Goal: Task Accomplishment & Management: Manage account settings

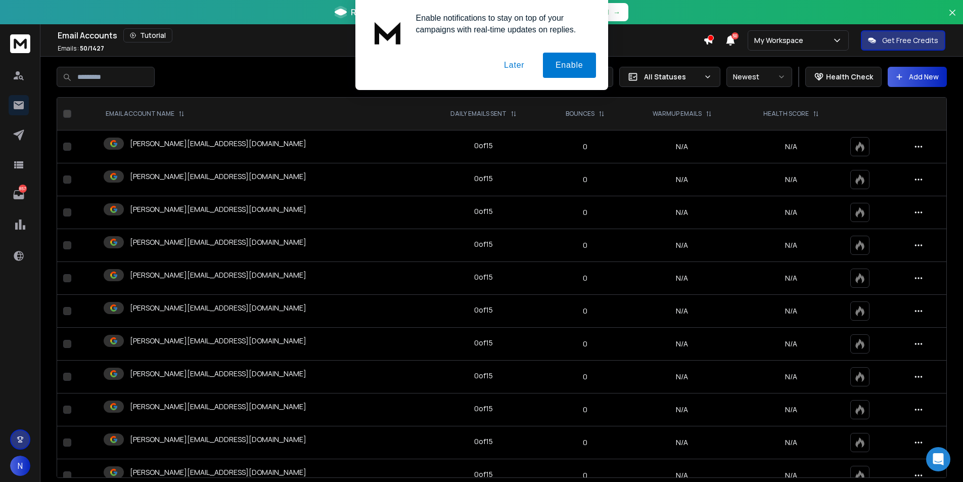
click at [515, 66] on button "Later" at bounding box center [513, 65] width 45 height 25
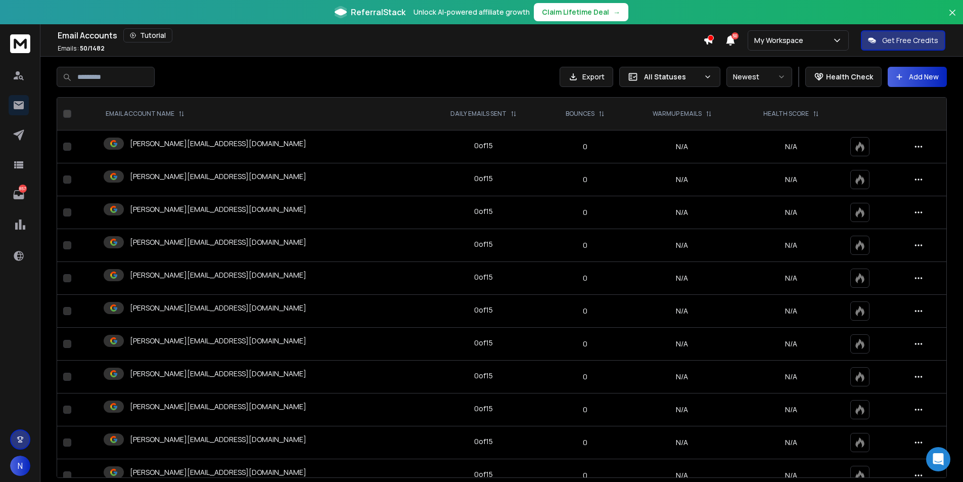
click at [700, 74] on p "All Statuses" at bounding box center [672, 77] width 56 height 10
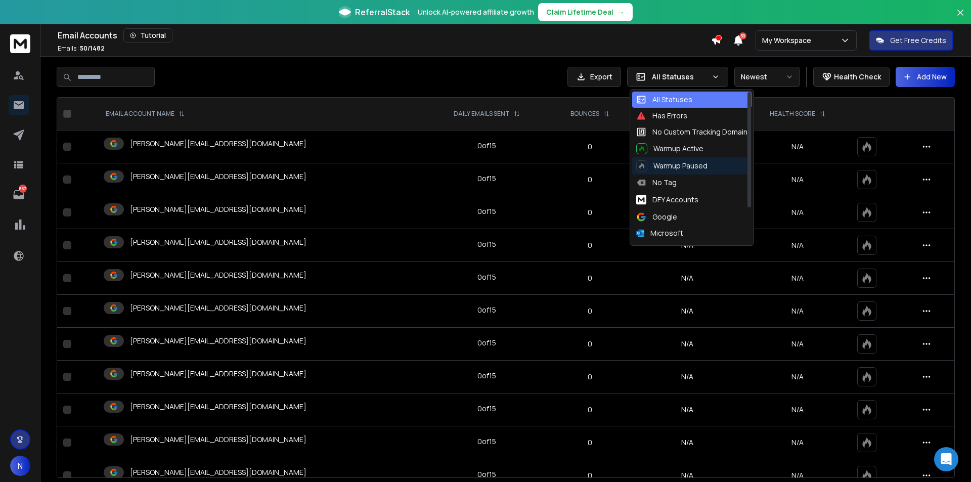
click at [674, 168] on div "Warmup Paused" at bounding box center [671, 165] width 71 height 11
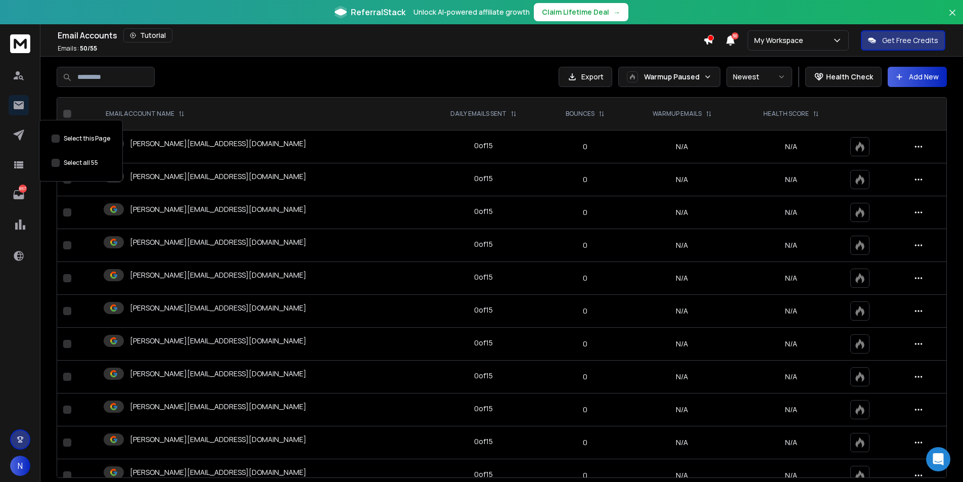
click at [58, 163] on button "Select this Page" at bounding box center [56, 163] width 8 height 8
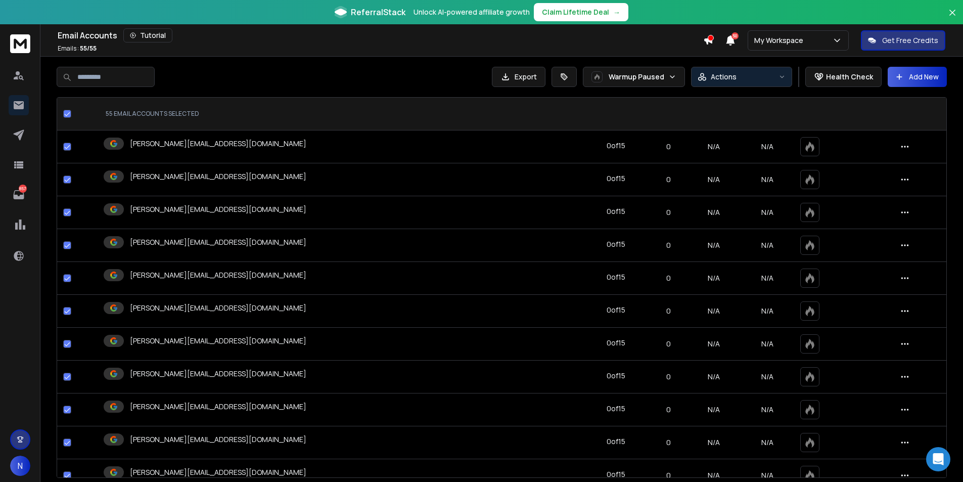
click at [744, 77] on div "Actions" at bounding box center [736, 77] width 77 height 10
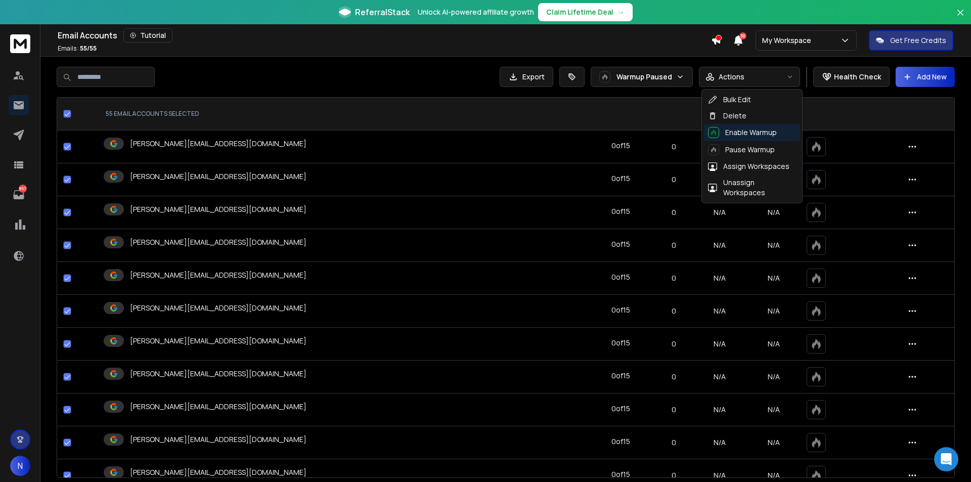
click at [743, 134] on div "Enable Warmup" at bounding box center [742, 132] width 69 height 11
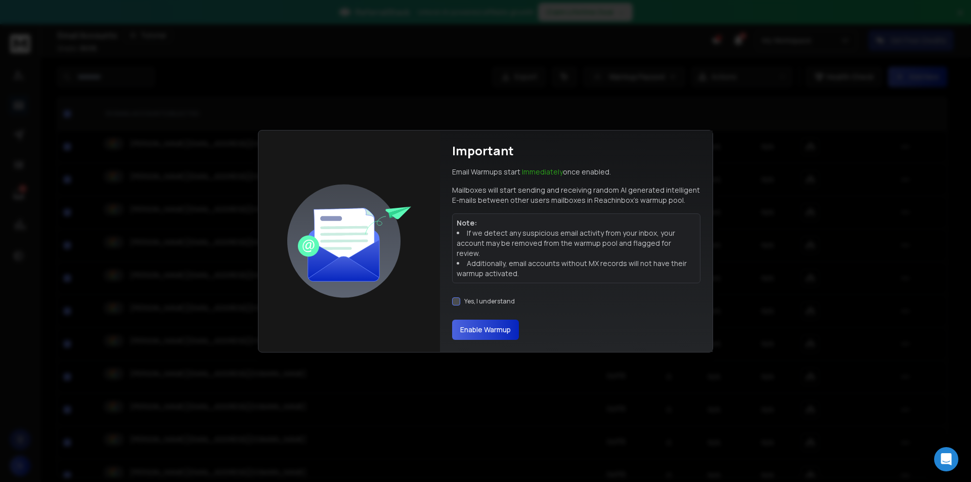
click at [458, 297] on button "Yes, I understand" at bounding box center [456, 301] width 8 height 8
click at [488, 323] on button "Enable Warmup" at bounding box center [485, 329] width 67 height 20
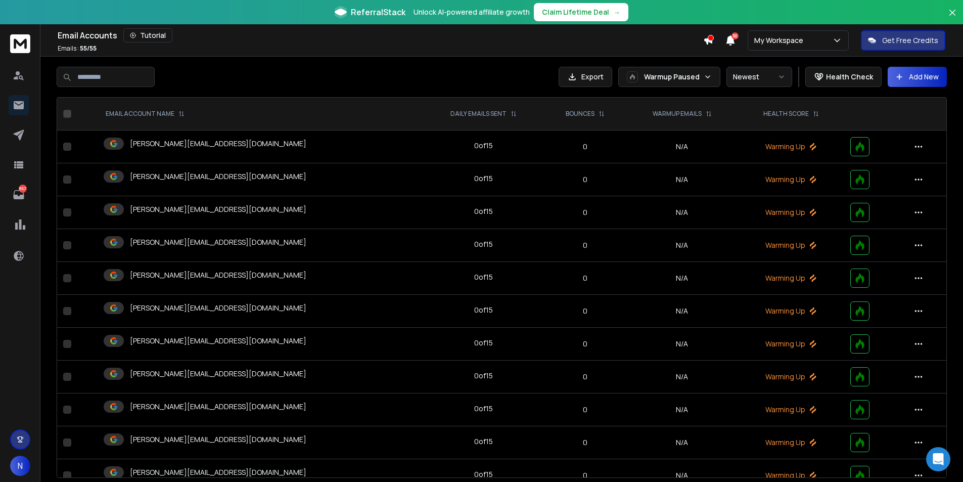
click at [679, 76] on p "Warmup Paused" at bounding box center [672, 77] width 56 height 10
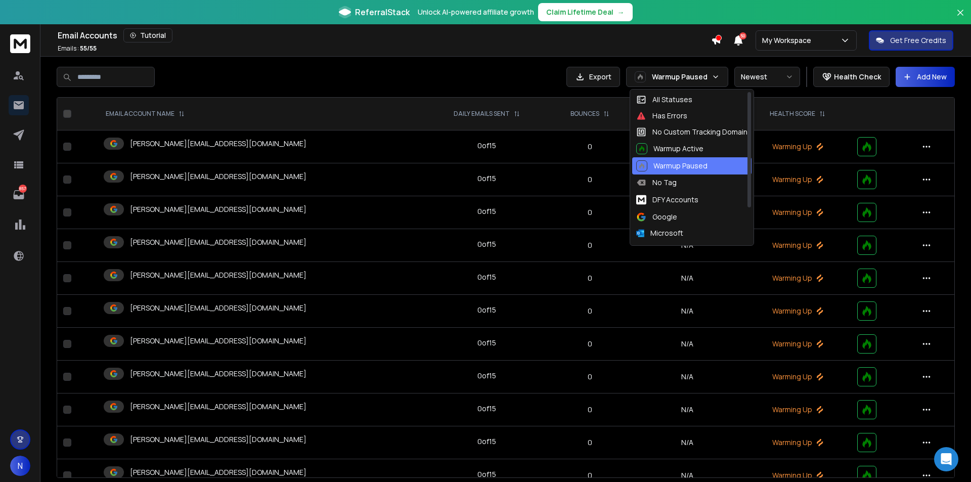
click at [689, 166] on div "Warmup Paused" at bounding box center [671, 165] width 71 height 11
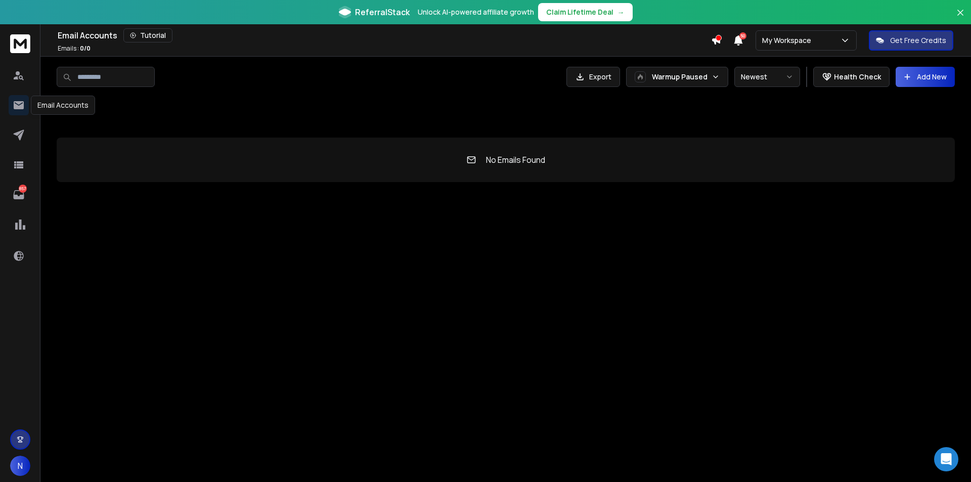
click at [21, 108] on icon at bounding box center [19, 105] width 10 height 8
click at [693, 79] on p "Warmup Paused" at bounding box center [680, 77] width 56 height 10
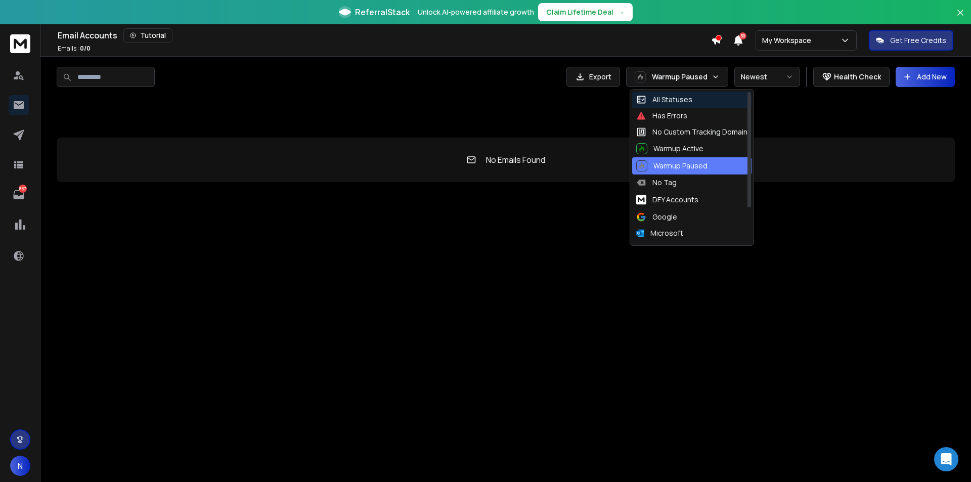
click at [681, 104] on div "All Statuses" at bounding box center [664, 100] width 56 height 10
